Goal: Task Accomplishment & Management: Manage account settings

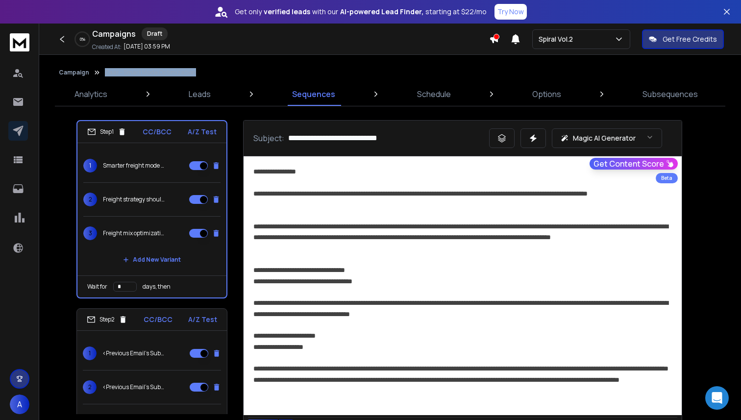
drag, startPoint x: 104, startPoint y: 71, endPoint x: 223, endPoint y: 71, distance: 118.1
click at [223, 71] on div "Campaign Zaar - Smart Mode Optimization" at bounding box center [390, 73] width 663 height 8
copy p "Zaar - Smart Mode Optimization"
click at [215, 90] on link "Leads" at bounding box center [200, 94] width 34 height 24
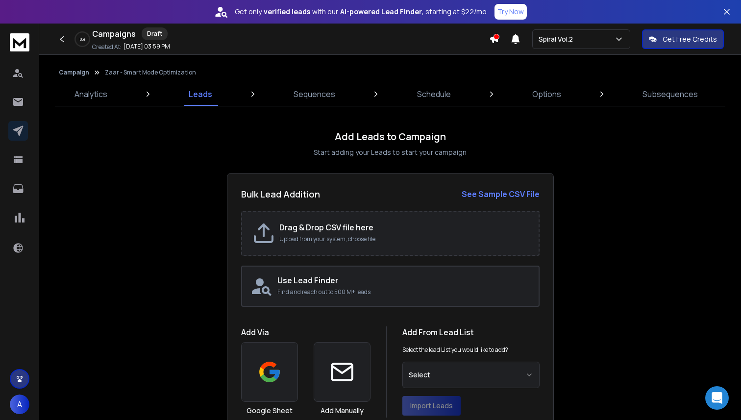
click at [332, 237] on p "Upload from your system, choose file" at bounding box center [404, 239] width 250 height 8
type input "**********"
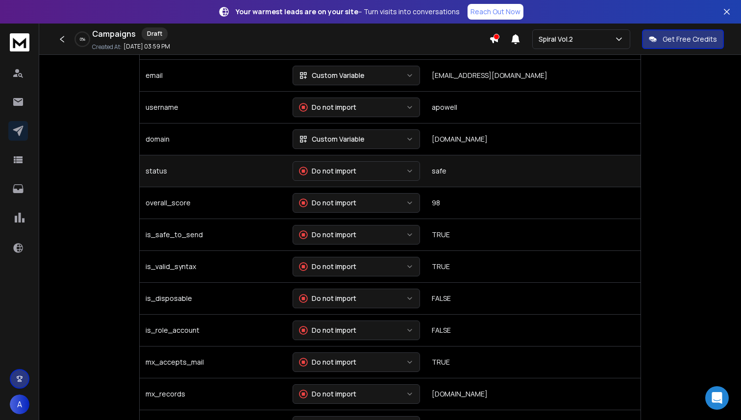
scroll to position [2069, 0]
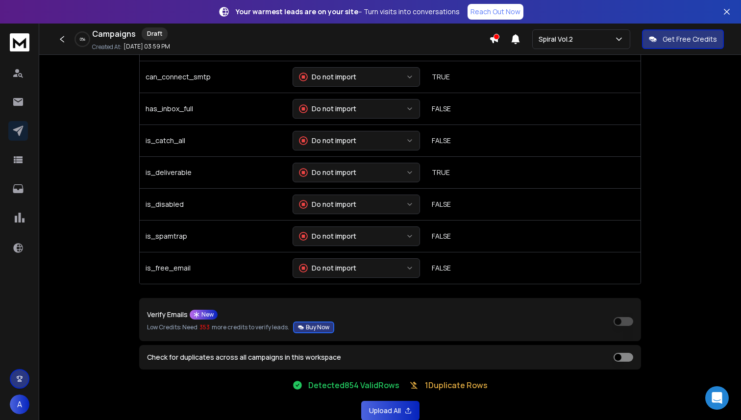
click at [382, 401] on button "Upload All" at bounding box center [390, 411] width 58 height 20
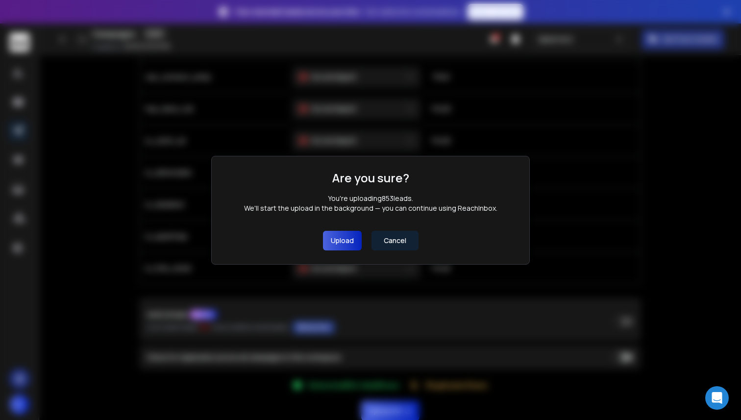
click at [346, 242] on button "Upload" at bounding box center [342, 241] width 39 height 20
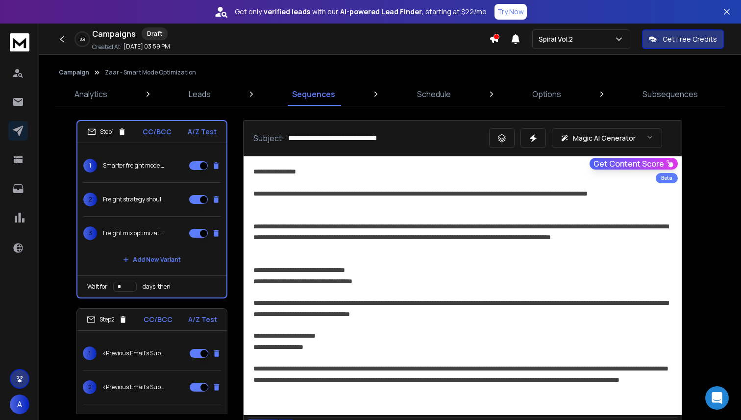
click at [117, 196] on p "Freight strategy shouldn’t feel like guesswork" at bounding box center [134, 200] width 63 height 8
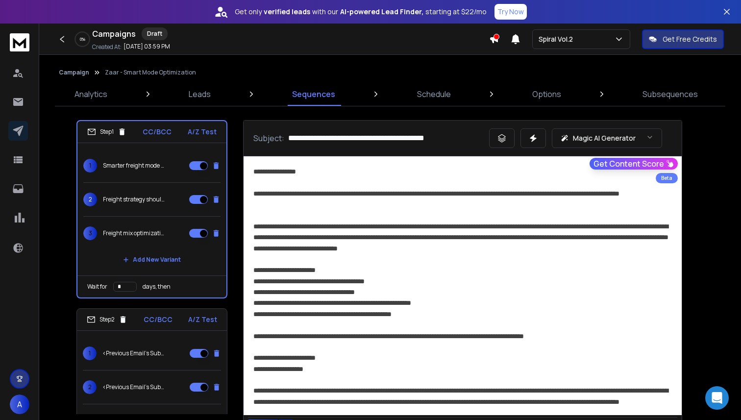
click at [132, 232] on p "Freight mix optimization for {{companyName}}" at bounding box center [134, 233] width 63 height 8
type input "**********"
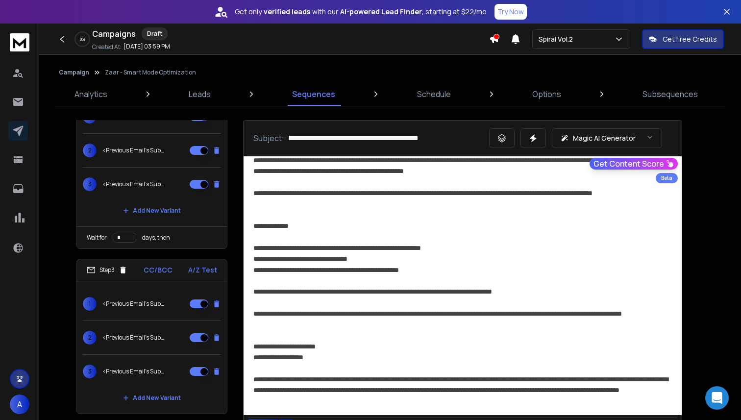
scroll to position [53, 0]
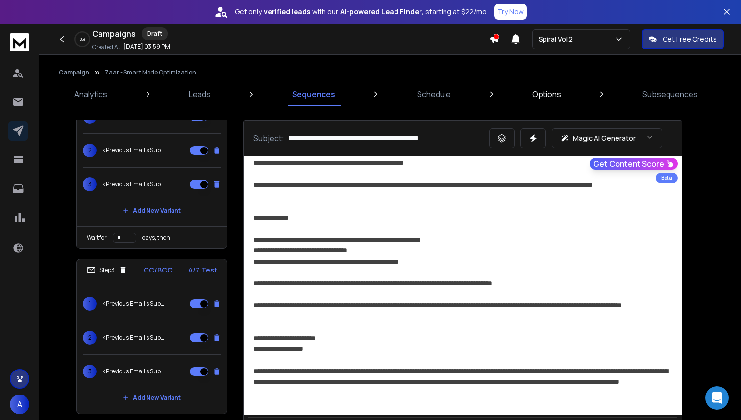
click at [554, 93] on p "Options" at bounding box center [546, 94] width 29 height 12
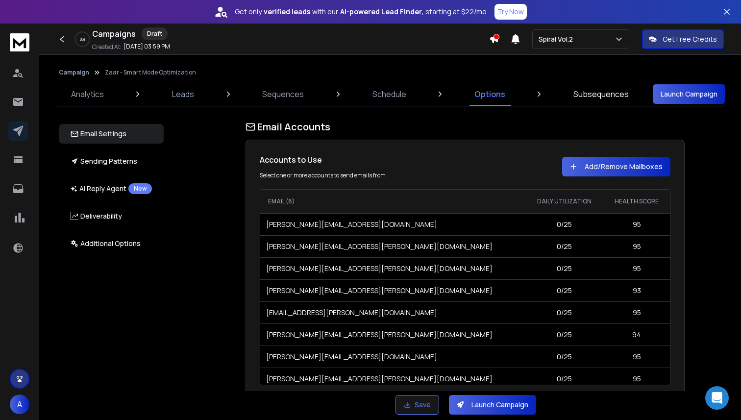
click at [586, 103] on link "Subsequences" at bounding box center [601, 94] width 67 height 24
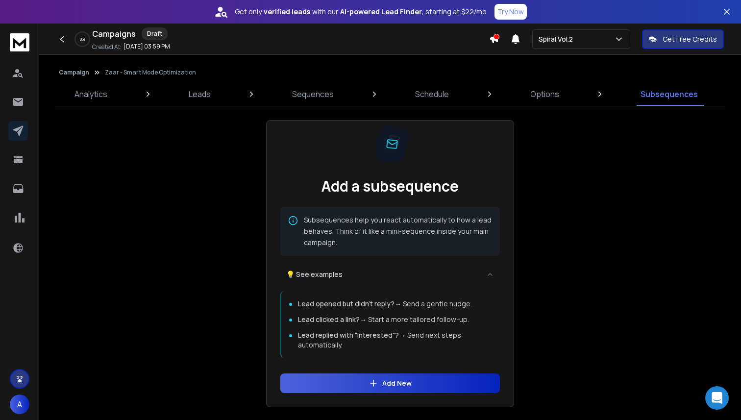
scroll to position [1, 0]
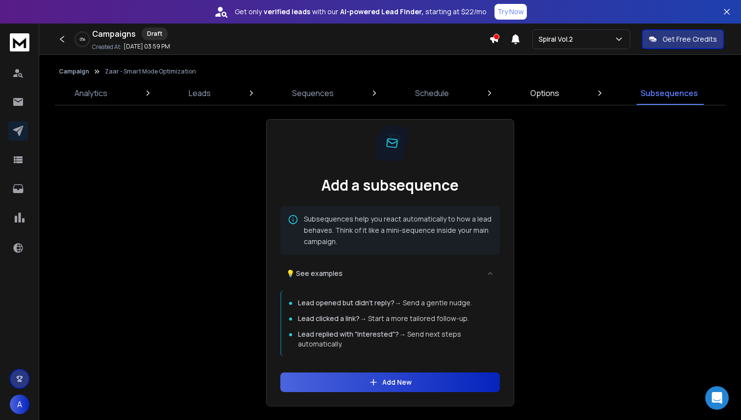
click at [552, 91] on p "Options" at bounding box center [544, 93] width 29 height 12
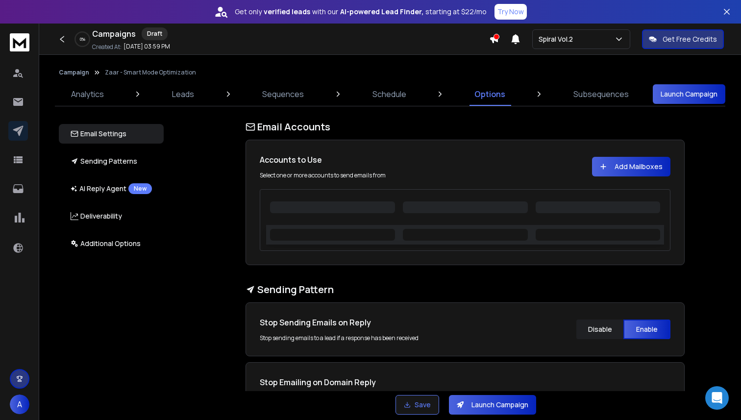
click at [699, 102] on button "Launch Campaign" at bounding box center [689, 94] width 73 height 20
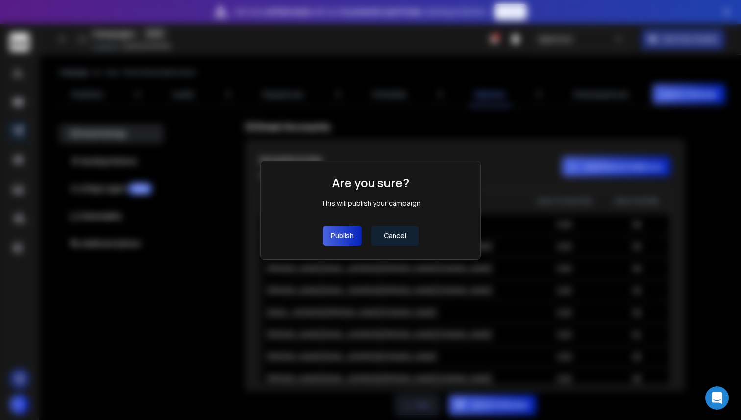
click at [338, 230] on button "Publish" at bounding box center [342, 236] width 39 height 20
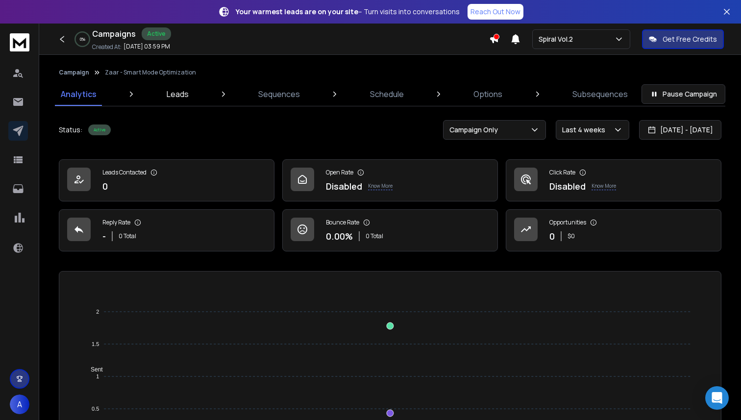
click at [186, 97] on p "Leads" at bounding box center [178, 94] width 22 height 12
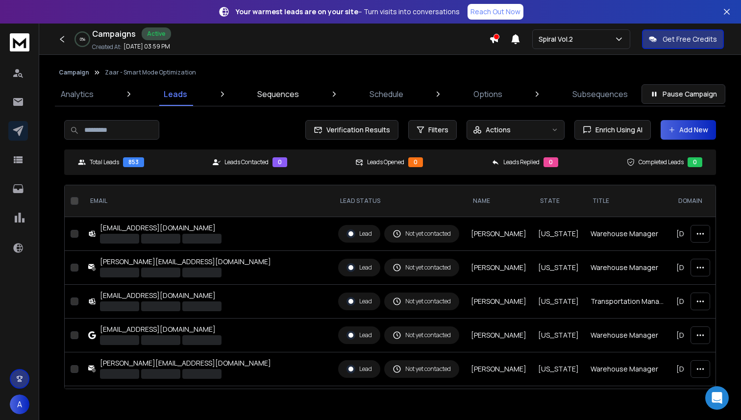
click at [278, 91] on p "Sequences" at bounding box center [278, 94] width 42 height 12
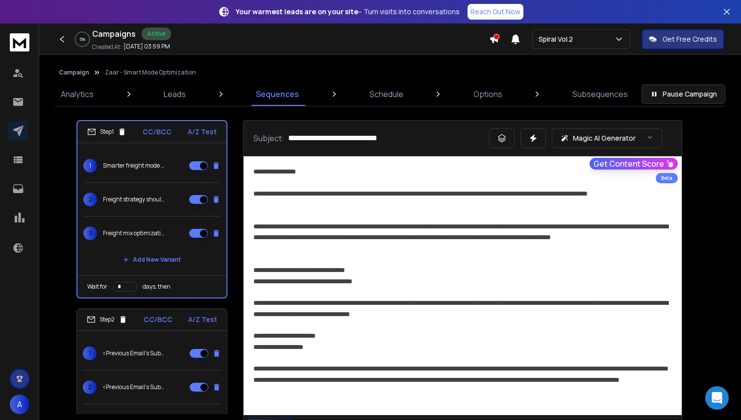
scroll to position [37, 0]
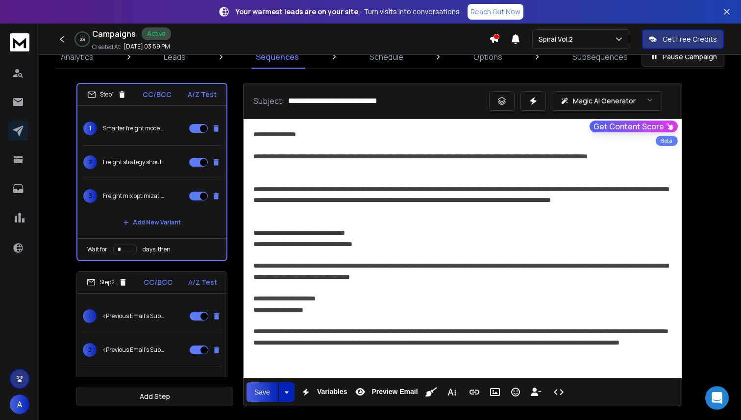
click at [133, 314] on p "<Previous Email's Subject>" at bounding box center [133, 316] width 63 height 8
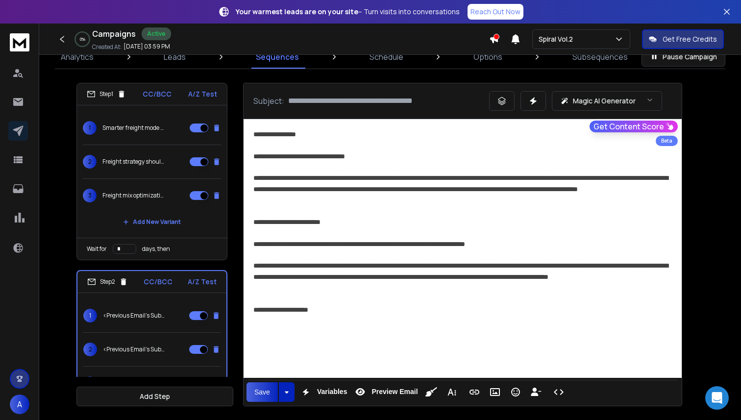
click at [144, 349] on p "<Previous Email's Subject>" at bounding box center [134, 350] width 63 height 8
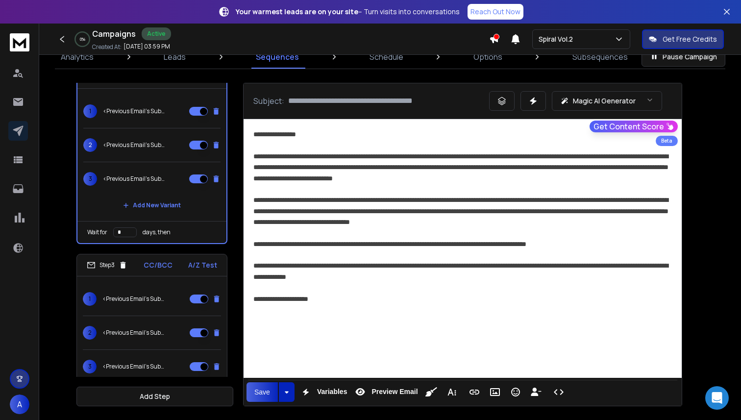
scroll to position [231, 0]
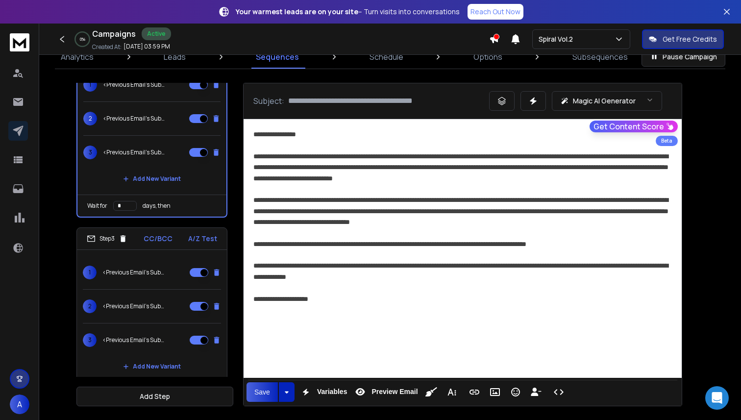
click at [144, 282] on div "1 <Previous Email's Subject>" at bounding box center [152, 273] width 138 height 34
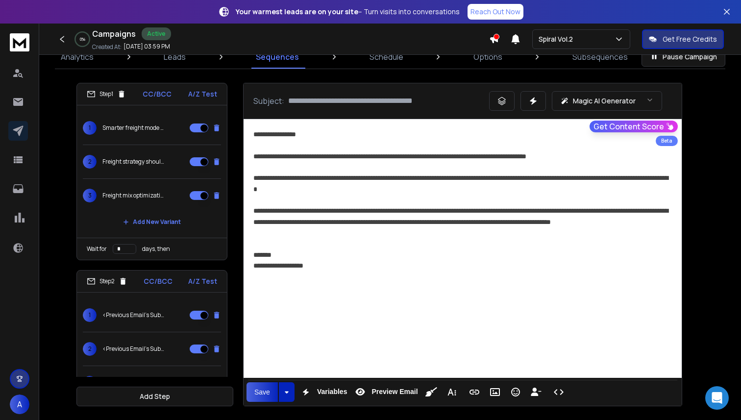
scroll to position [0, 0]
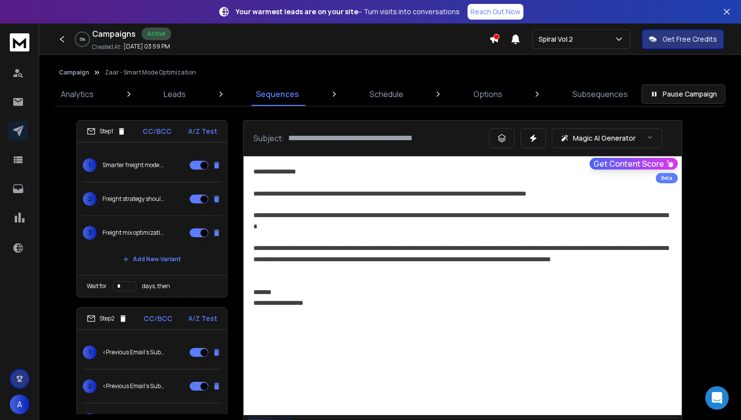
click at [76, 70] on button "Campaign" at bounding box center [74, 73] width 30 height 8
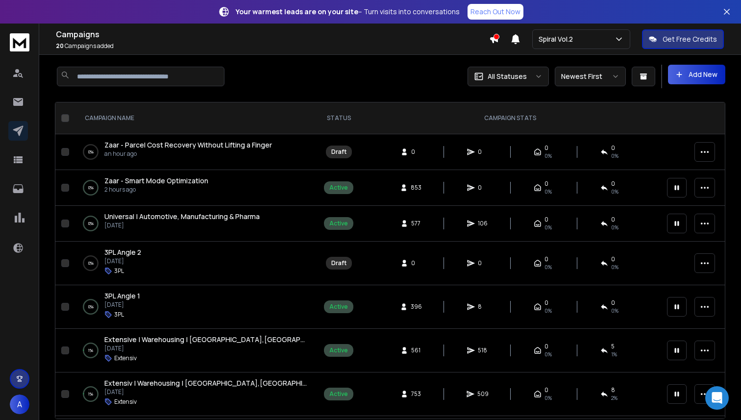
click at [190, 143] on span "Zaar - Parcel Cost Recovery Without Lifting a Finger" at bounding box center [188, 144] width 168 height 9
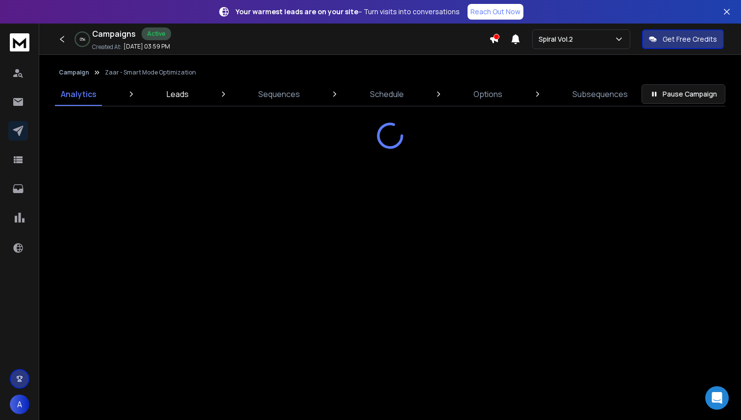
click at [171, 88] on p "Leads" at bounding box center [178, 94] width 22 height 12
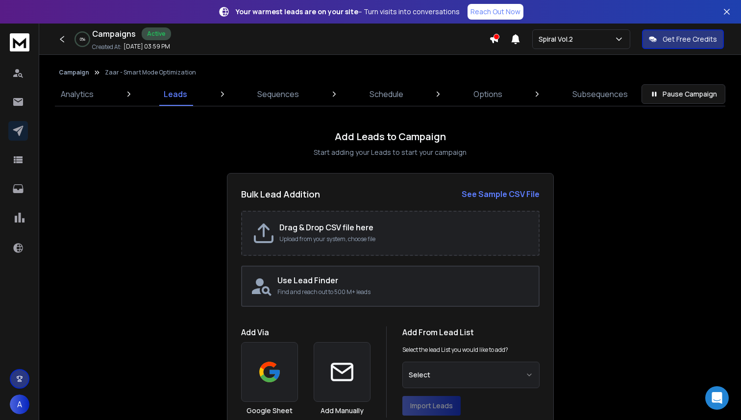
click at [300, 226] on h2 "Drag & Drop CSV file here" at bounding box center [404, 228] width 250 height 12
click at [53, 38] on div "0 % Campaigns Active Created At: [DATE] 03:59 PM Spiral Vol.2 Get Free Credits" at bounding box center [370, 39] width 741 height 31
click at [60, 39] on icon at bounding box center [62, 39] width 9 height 9
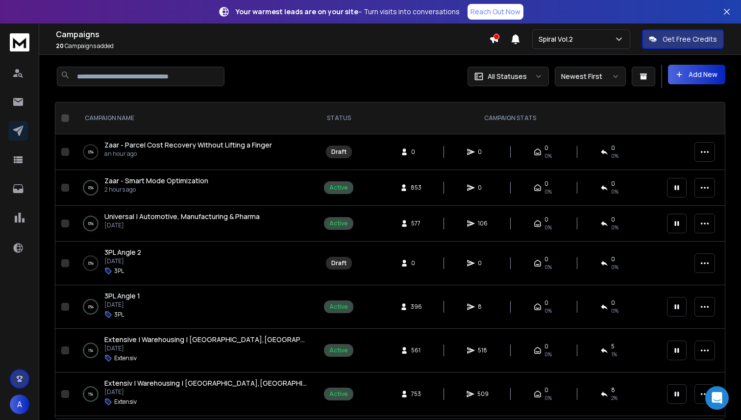
click at [134, 143] on span "Zaar - Parcel Cost Recovery Without Lifting a Finger" at bounding box center [188, 144] width 168 height 9
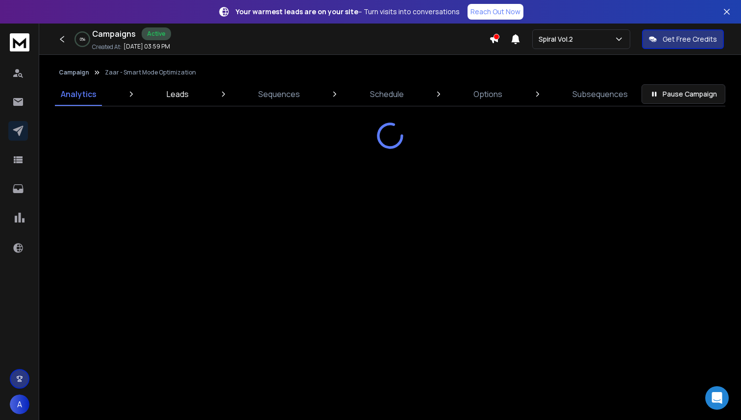
click at [171, 99] on p "Leads" at bounding box center [178, 94] width 22 height 12
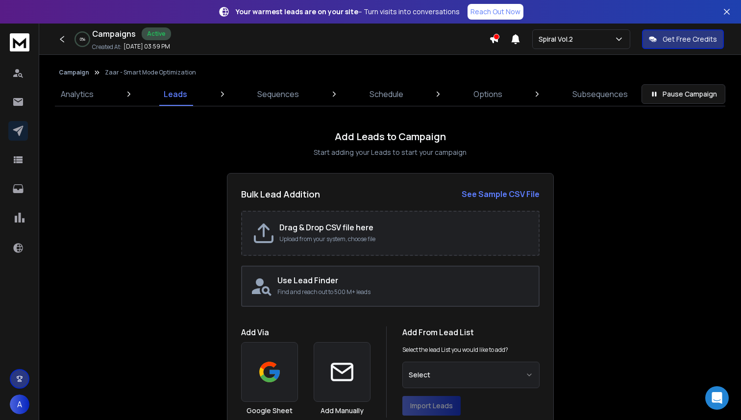
click at [312, 229] on h2 "Drag & Drop CSV file here" at bounding box center [404, 228] width 250 height 12
type input "**********"
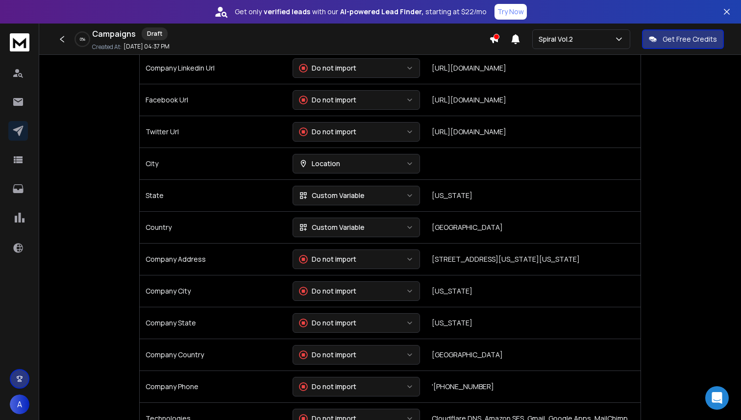
scroll to position [820, 0]
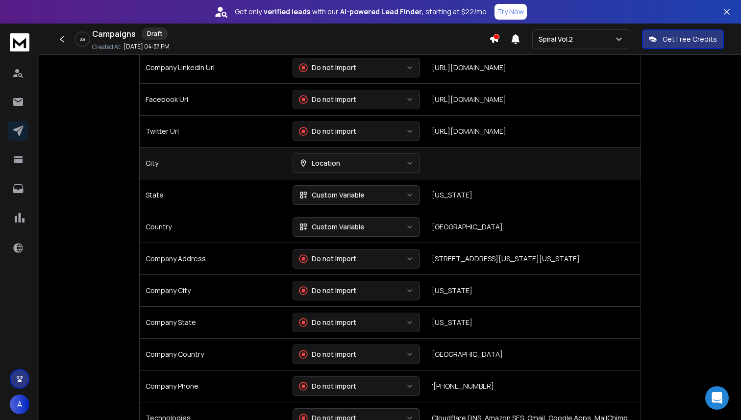
click at [314, 162] on div "Location" at bounding box center [319, 163] width 41 height 10
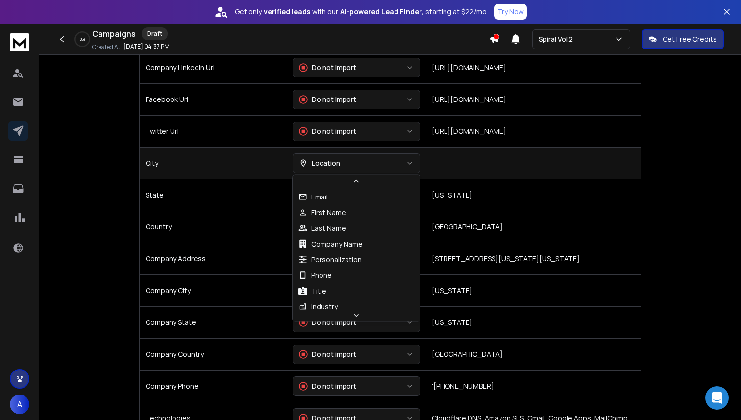
scroll to position [68, 0]
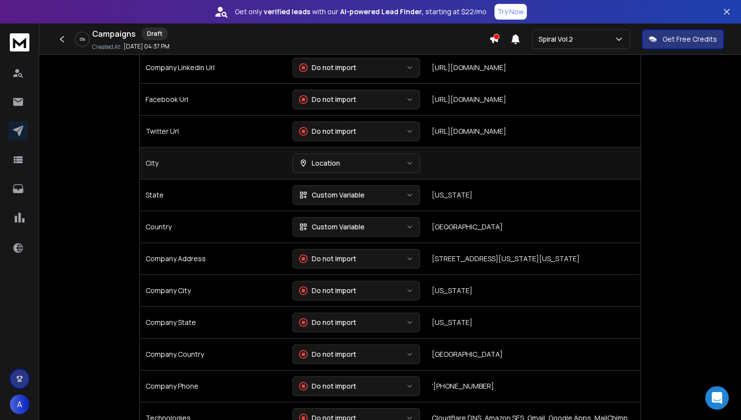
click at [321, 162] on div "Location" at bounding box center [319, 163] width 41 height 10
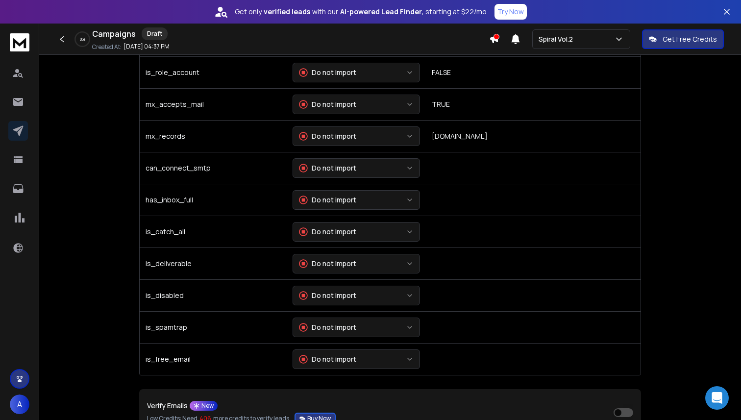
scroll to position [2069, 0]
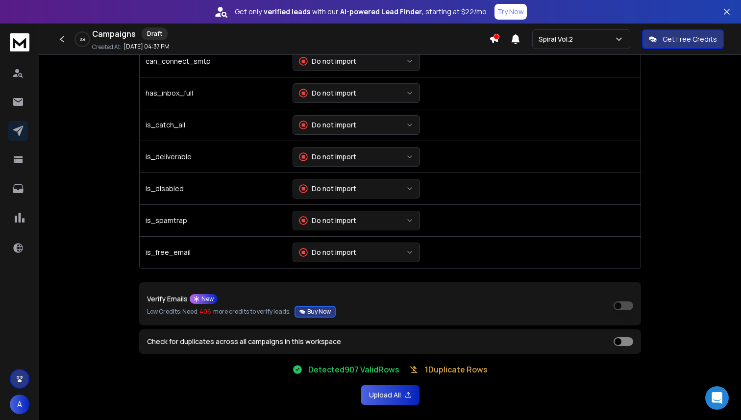
click at [390, 397] on button "Upload All" at bounding box center [390, 395] width 58 height 20
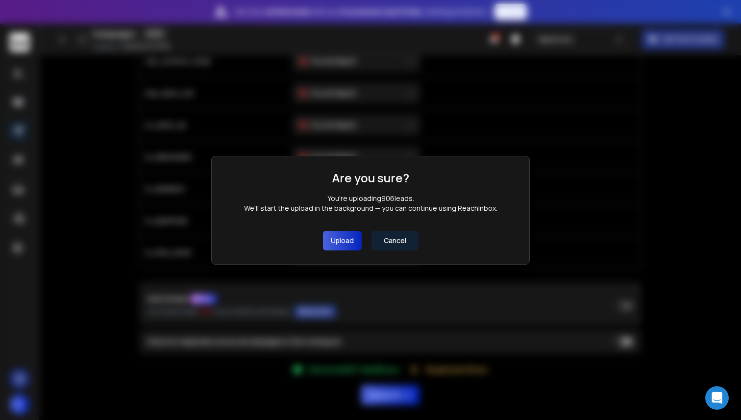
click at [346, 235] on button "Upload" at bounding box center [342, 241] width 39 height 20
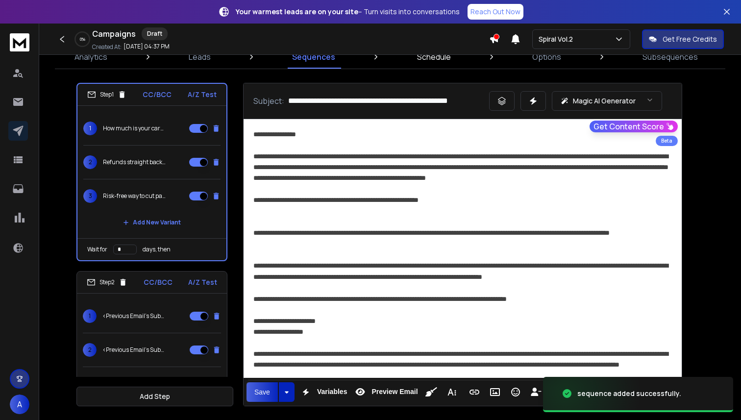
click at [438, 59] on p "Schedule" at bounding box center [434, 57] width 34 height 12
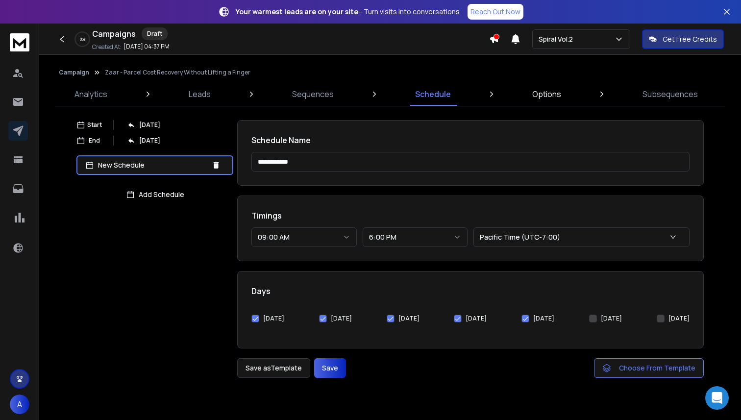
click at [551, 101] on link "Options" at bounding box center [547, 94] width 41 height 24
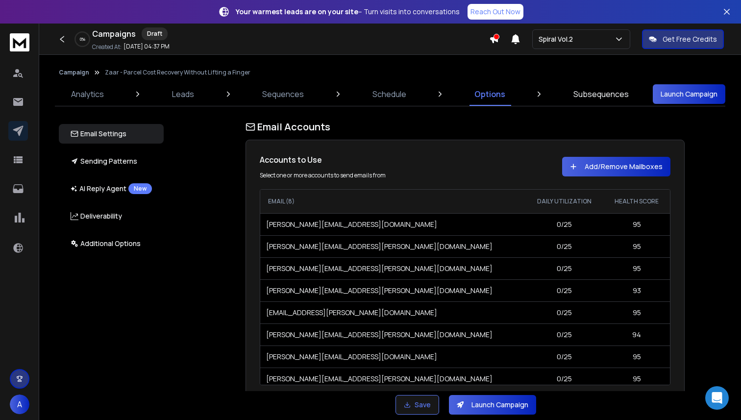
click at [593, 94] on p "Subsequences" at bounding box center [601, 94] width 55 height 12
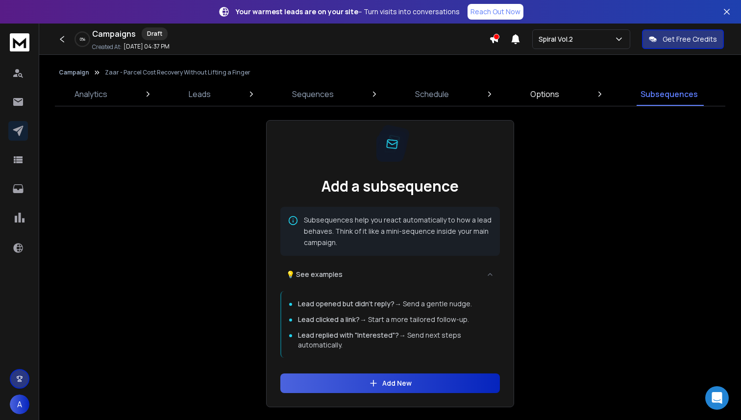
click at [540, 101] on link "Options" at bounding box center [545, 94] width 41 height 24
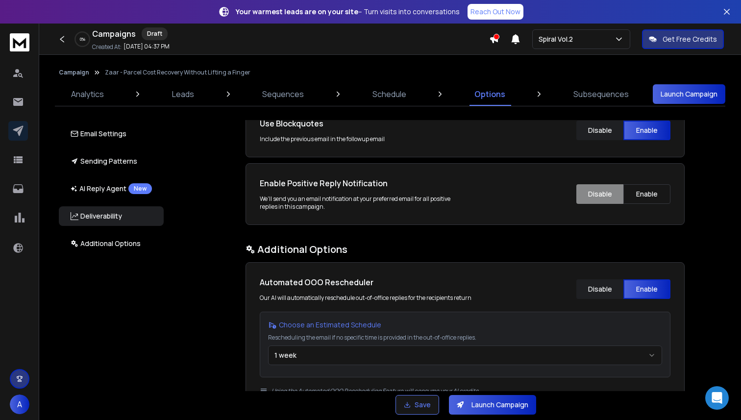
scroll to position [1451, 0]
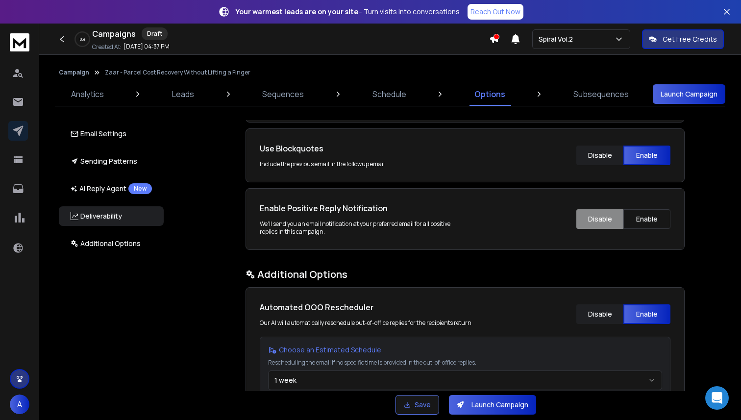
click at [505, 402] on button "Launch Campaign" at bounding box center [492, 405] width 87 height 20
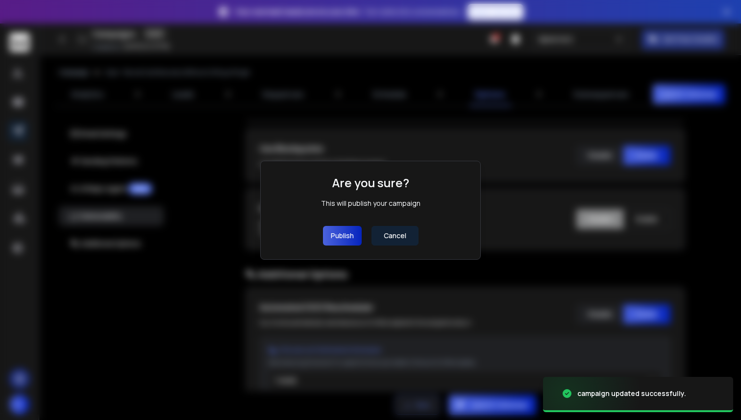
click at [347, 239] on button "Publish" at bounding box center [342, 236] width 39 height 20
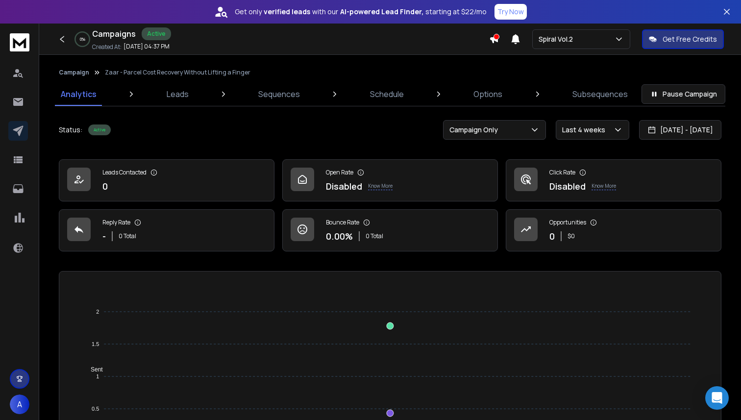
click at [65, 49] on div "0 % Campaigns Active Created At: [DATE] 04:37 PM" at bounding box center [113, 39] width 115 height 24
click at [64, 41] on icon at bounding box center [62, 39] width 4 height 6
